Goal: Information Seeking & Learning: Learn about a topic

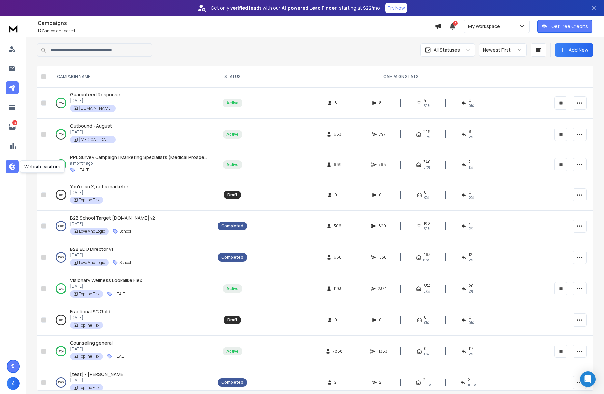
click at [13, 165] on icon at bounding box center [12, 166] width 7 height 7
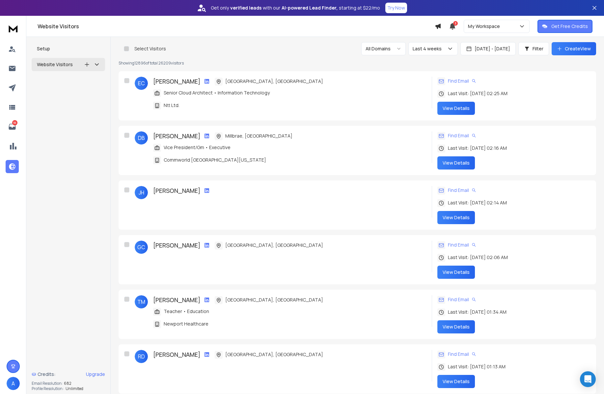
click at [62, 65] on button "Website Visitors" at bounding box center [68, 64] width 73 height 13
click at [51, 104] on div "Growth & Demand Gen - Inferred Leads" at bounding box center [65, 104] width 50 height 7
click at [41, 61] on button "Website Visitors" at bounding box center [68, 64] width 73 height 13
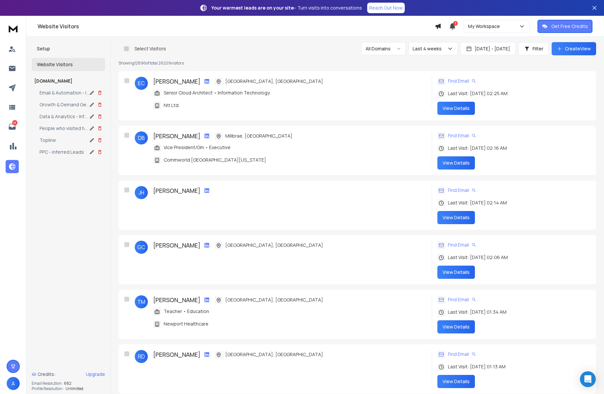
click at [47, 105] on div "Growth & Demand Gen - Inferred Leads" at bounding box center [65, 104] width 50 height 7
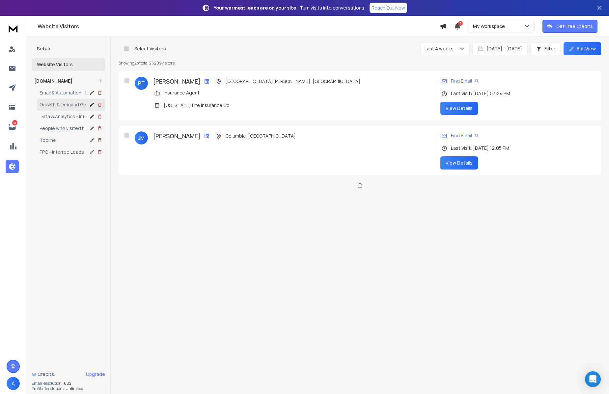
click at [51, 81] on p "[DOMAIN_NAME]" at bounding box center [53, 81] width 38 height 7
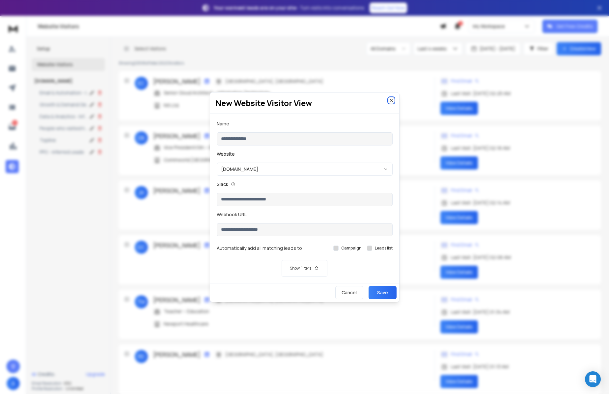
click at [392, 101] on icon "button" at bounding box center [391, 100] width 5 height 5
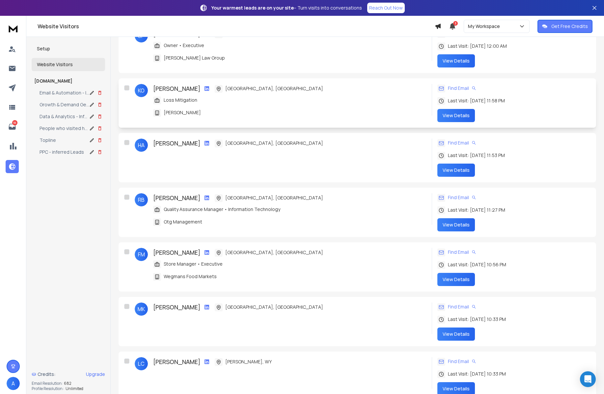
scroll to position [955, 0]
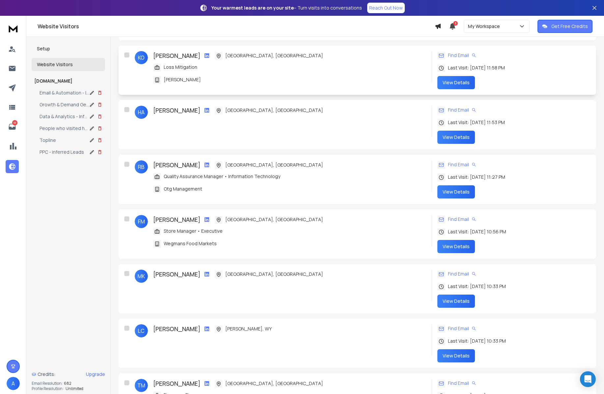
click at [275, 74] on div "[PERSON_NAME], [GEOGRAPHIC_DATA] Loss Mitigation [PERSON_NAME]" at bounding box center [289, 67] width 273 height 33
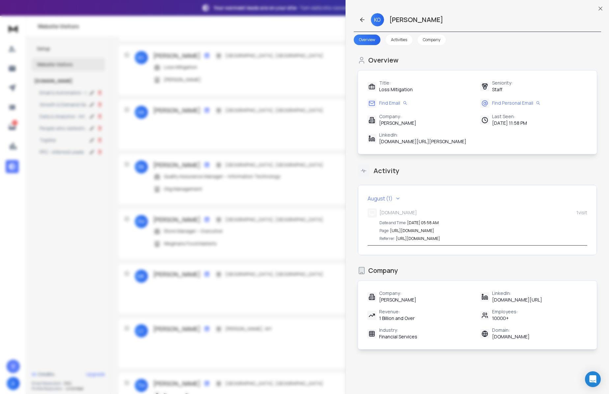
drag, startPoint x: 404, startPoint y: 231, endPoint x: 494, endPoint y: 231, distance: 90.3
click at [494, 231] on div "Page: [URL][DOMAIN_NAME]" at bounding box center [483, 230] width 208 height 5
click at [509, 231] on div "Page: [URL][DOMAIN_NAME]" at bounding box center [483, 230] width 208 height 5
click at [599, 8] on icon "button" at bounding box center [600, 8] width 3 height 3
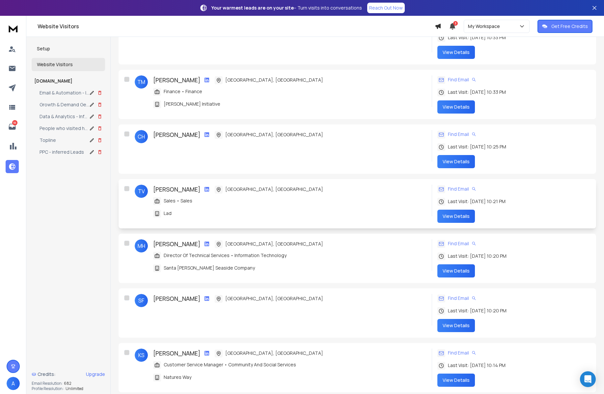
scroll to position [1383, 0]
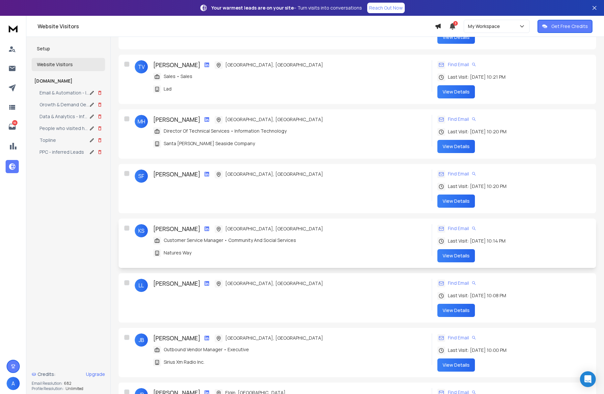
click at [333, 240] on div "[PERSON_NAME] [GEOGRAPHIC_DATA], [GEOGRAPHIC_DATA] Customer Service Manager • C…" at bounding box center [289, 240] width 273 height 33
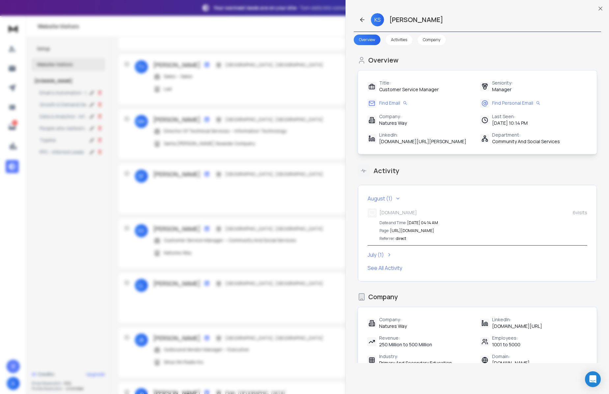
drag, startPoint x: 393, startPoint y: 232, endPoint x: 494, endPoint y: 202, distance: 105.0
click at [462, 234] on div "Date and Time: [DATE] 04:14 AM Page: [URL][DOMAIN_NAME] Referrer: direct" at bounding box center [483, 230] width 208 height 21
click at [600, 7] on icon "button" at bounding box center [600, 8] width 7 height 7
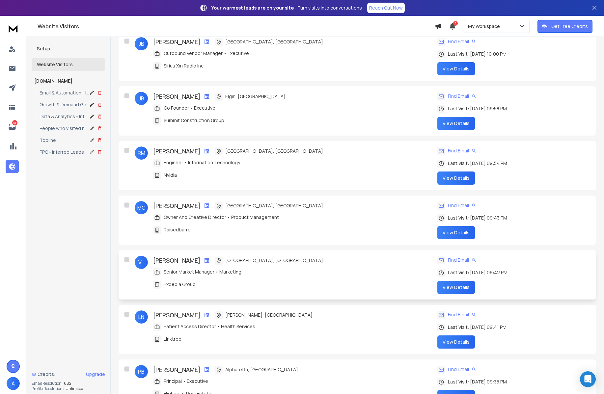
scroll to position [1746, 0]
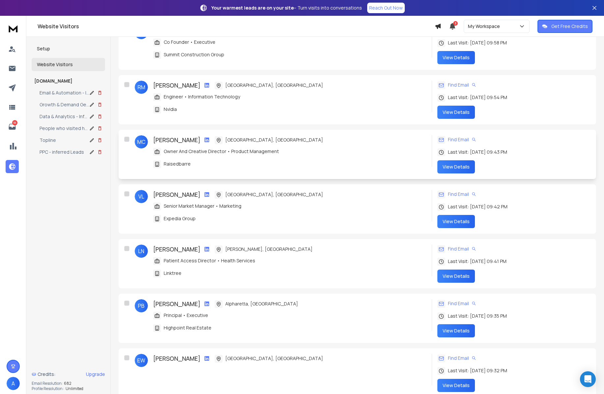
click at [306, 149] on div "[PERSON_NAME][GEOGRAPHIC_DATA], [GEOGRAPHIC_DATA] Owner And Creative Director •…" at bounding box center [289, 151] width 273 height 33
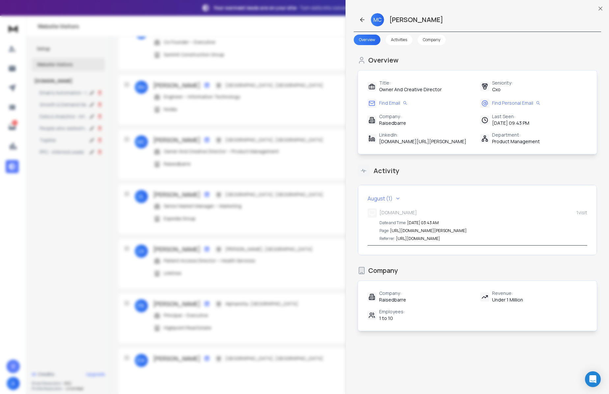
drag, startPoint x: 390, startPoint y: 20, endPoint x: 450, endPoint y: 17, distance: 60.0
click at [450, 17] on div "MC [PERSON_NAME]" at bounding box center [477, 19] width 237 height 13
drag, startPoint x: 486, startPoint y: 230, endPoint x: 392, endPoint y: 233, distance: 94.2
click at [392, 233] on span "[URL][DOMAIN_NAME][PERSON_NAME]" at bounding box center [428, 231] width 77 height 6
click at [394, 301] on span "Raisedbarre" at bounding box center [392, 300] width 27 height 7
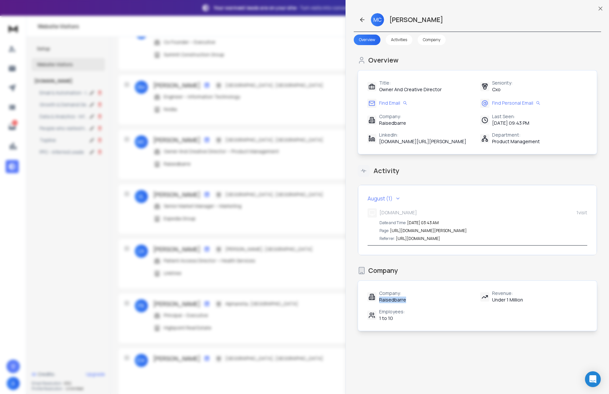
click at [394, 301] on span "Raisedbarre" at bounding box center [392, 300] width 27 height 7
click at [402, 43] on button "Activities" at bounding box center [399, 40] width 27 height 11
click at [364, 40] on button "Overview" at bounding box center [367, 40] width 27 height 11
click at [360, 159] on div "Overview Title : Owner And Creative Director Seniority : Cxo Find Email Find Pe…" at bounding box center [477, 194] width 247 height 292
click at [358, 160] on div "Overview Title : Owner And Creative Director Seniority : Cxo Find Email Find Pe…" at bounding box center [477, 194] width 247 height 292
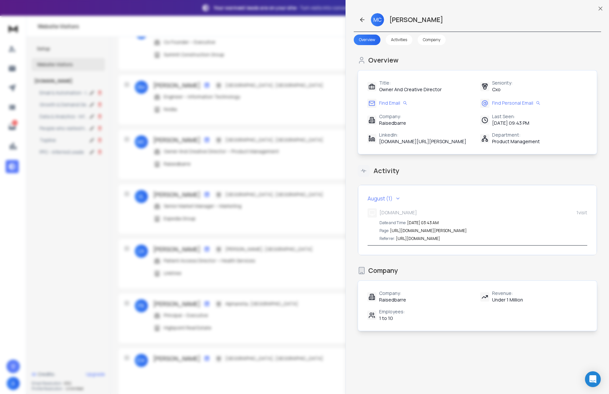
click at [361, 20] on icon "button" at bounding box center [361, 20] width 2 height 4
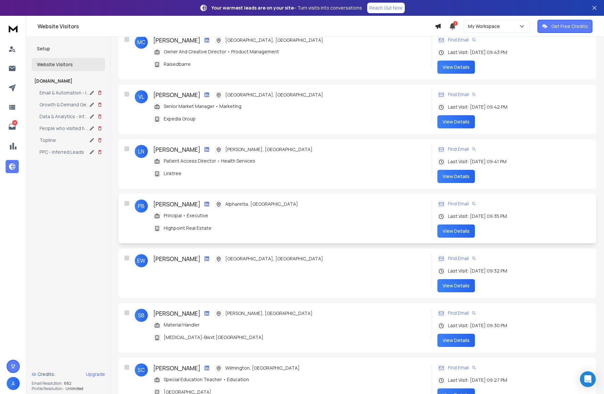
scroll to position [1910, 0]
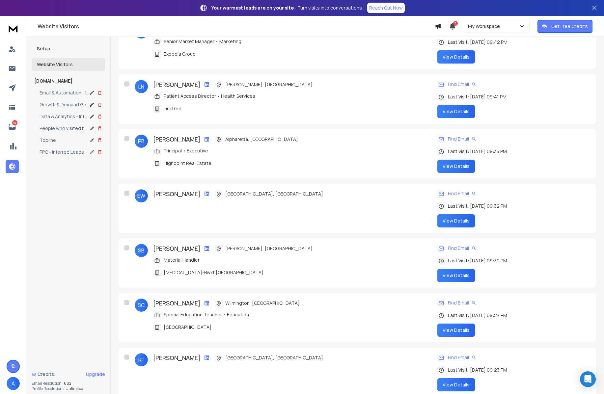
click at [50, 104] on div "Growth & Demand Gen - Inferred Leads" at bounding box center [65, 104] width 50 height 7
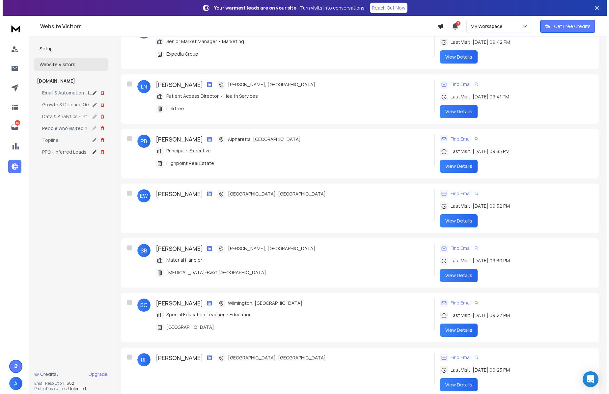
scroll to position [0, 0]
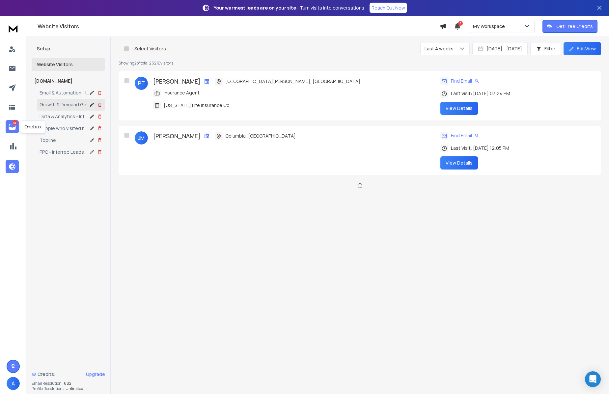
click at [12, 127] on icon at bounding box center [12, 127] width 8 height 8
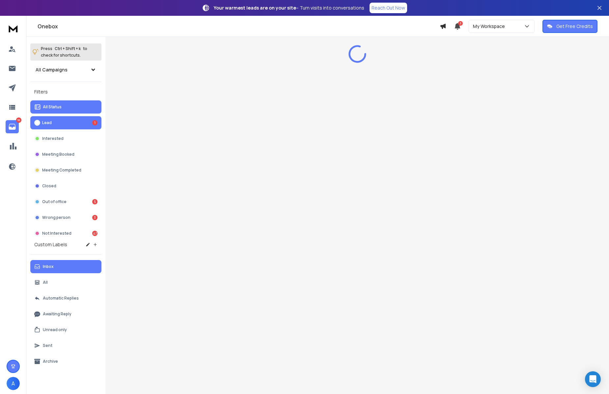
click at [71, 125] on button "Lead 1" at bounding box center [65, 122] width 71 height 13
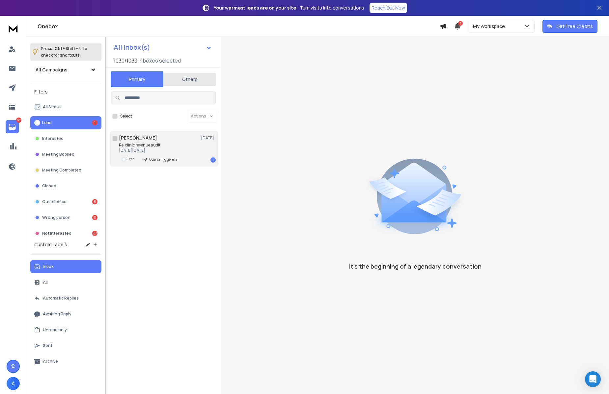
click at [177, 148] on p "Re: clinic revenue audit" at bounding box center [151, 145] width 64 height 5
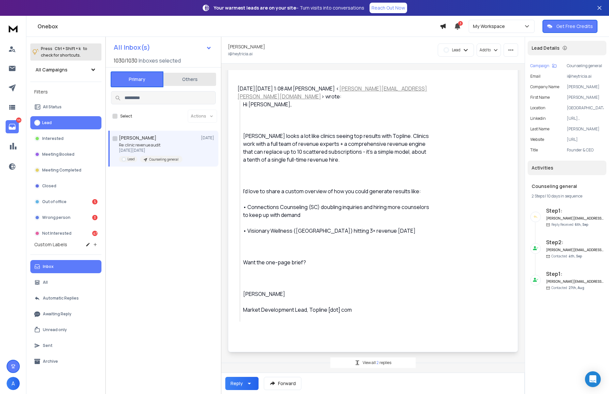
scroll to position [76, 0]
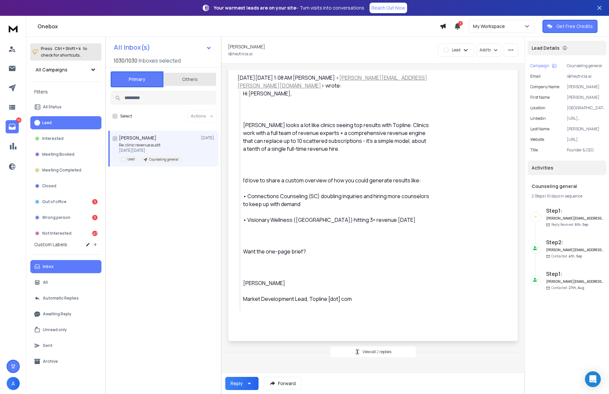
click at [376, 349] on div "View all 2 replies" at bounding box center [372, 352] width 85 height 11
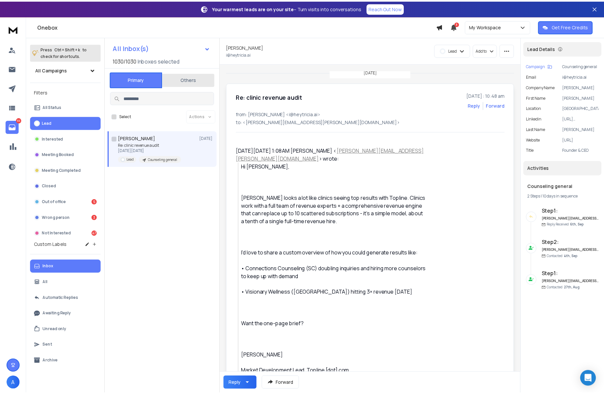
scroll to position [0, 0]
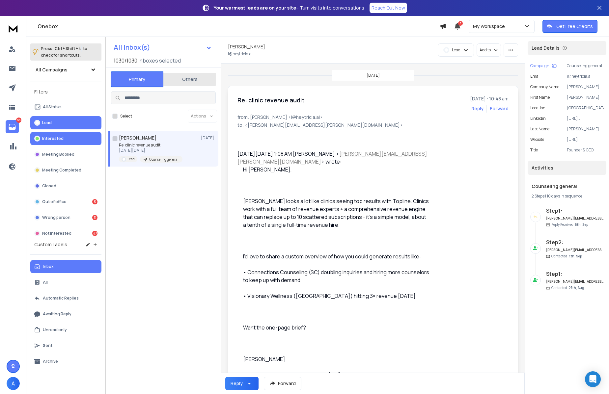
click at [53, 140] on p "Interested" at bounding box center [52, 138] width 21 height 5
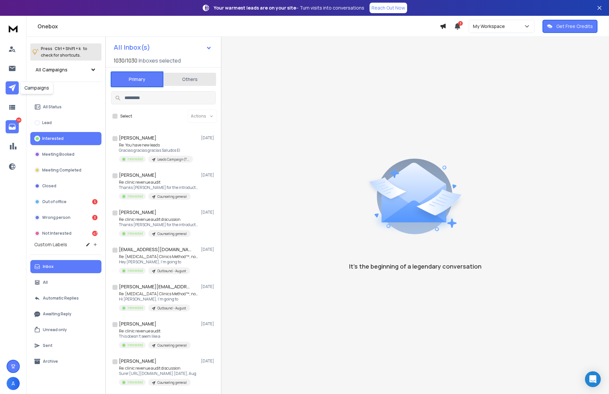
click at [14, 85] on icon at bounding box center [12, 87] width 7 height 7
